Goal: Task Accomplishment & Management: Manage account settings

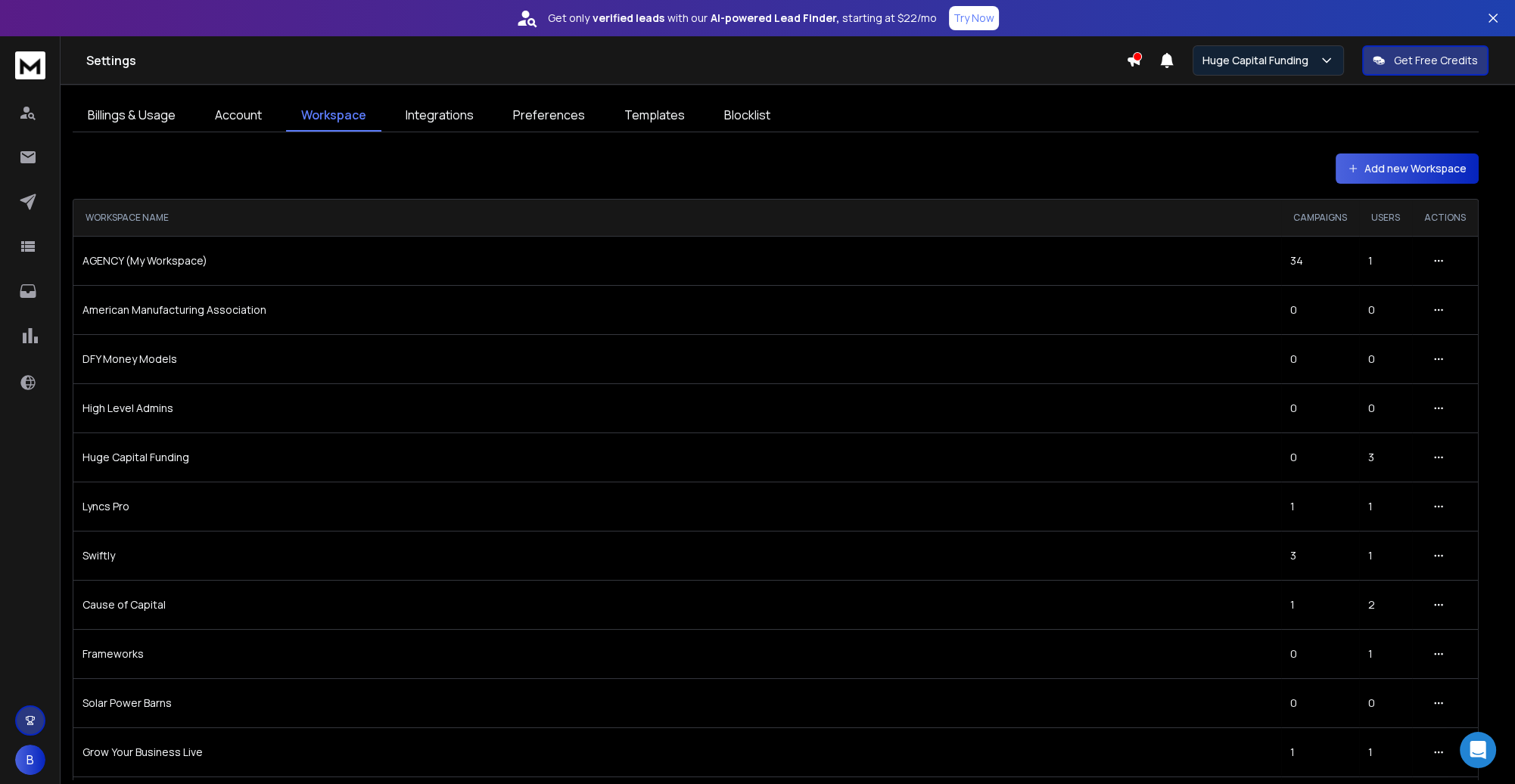
click at [1271, 67] on p "Huge Capital Funding" at bounding box center [1258, 60] width 112 height 15
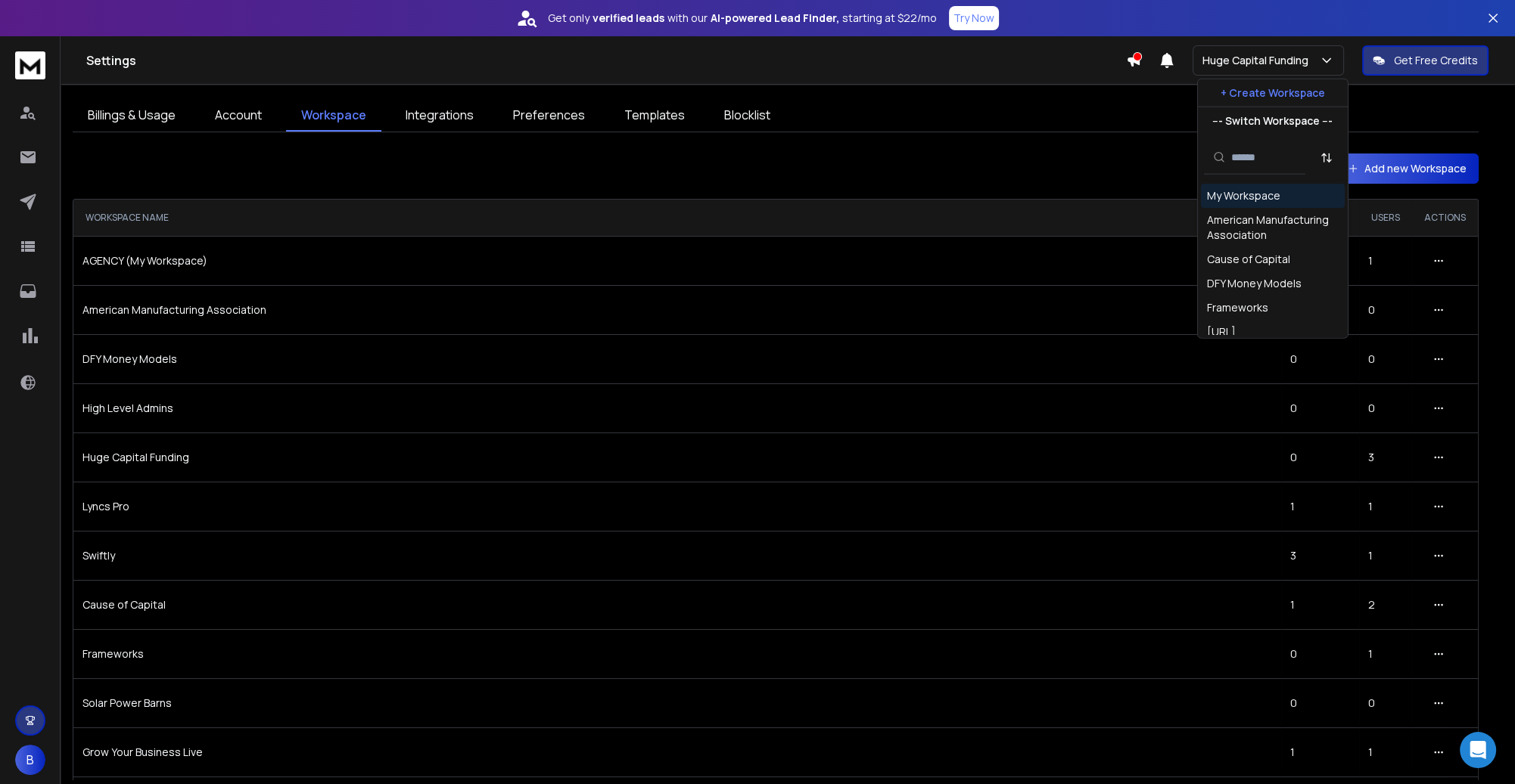
click at [1264, 115] on p "--- Switch Workspace ---" at bounding box center [1272, 120] width 121 height 15
click at [1248, 191] on div "My Workspace" at bounding box center [1244, 195] width 73 height 15
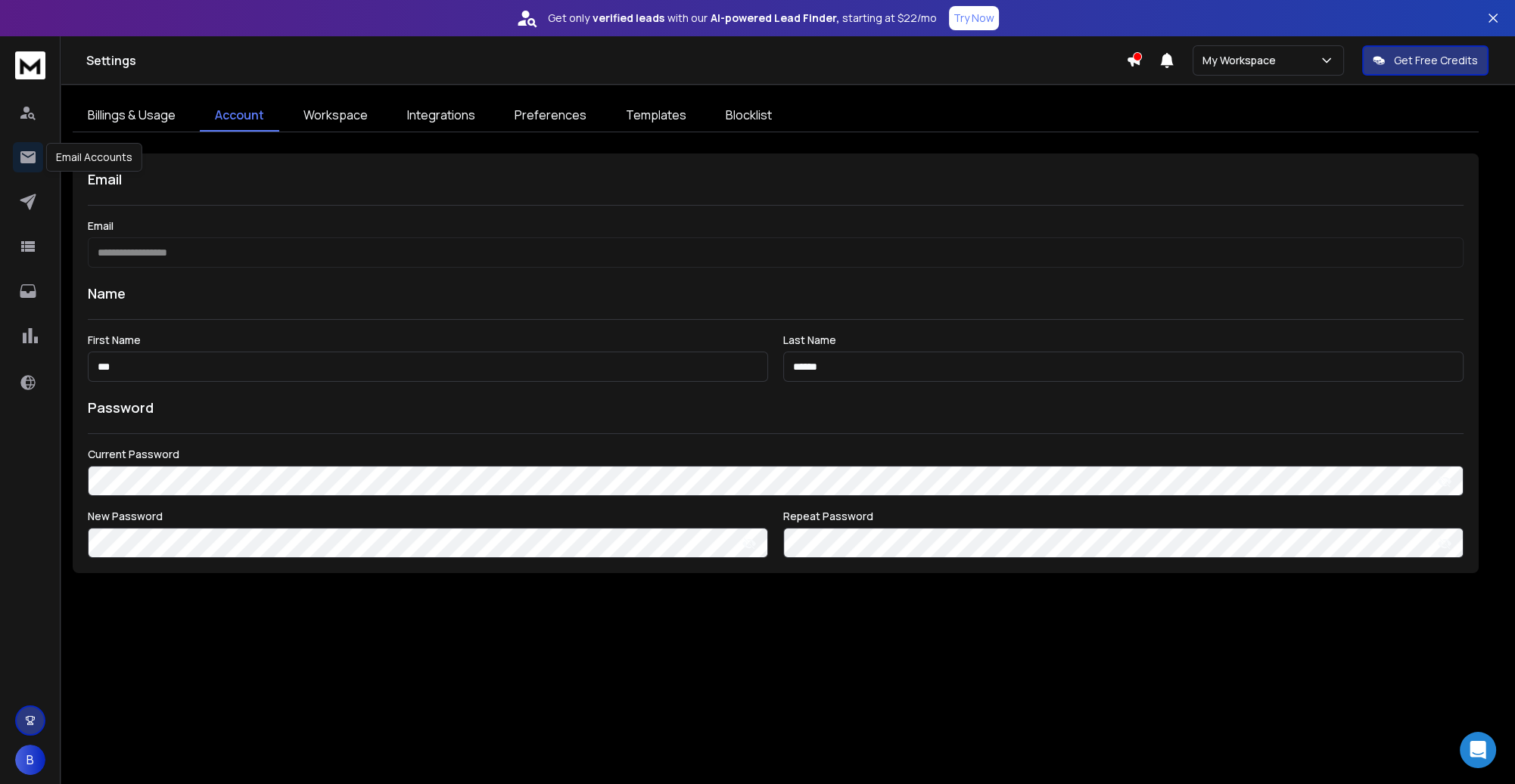
click at [34, 155] on icon at bounding box center [28, 157] width 15 height 12
